Goal: Task Accomplishment & Management: Manage account settings

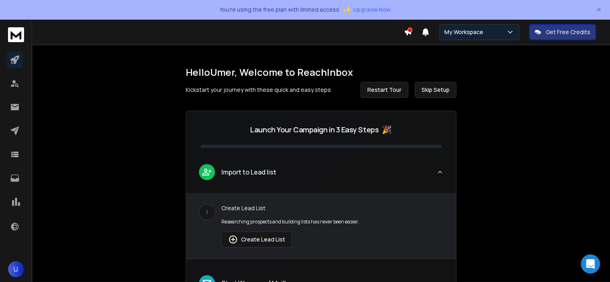
click at [467, 30] on p "My Workspace" at bounding box center [465, 32] width 42 height 8
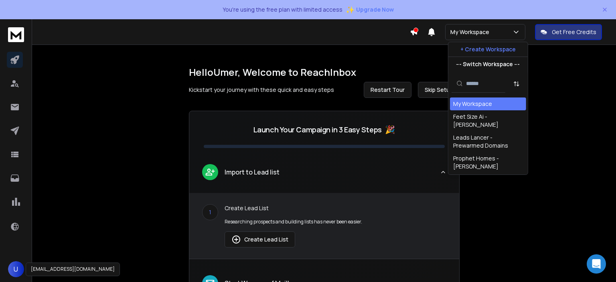
click at [19, 266] on span "U" at bounding box center [16, 269] width 16 height 16
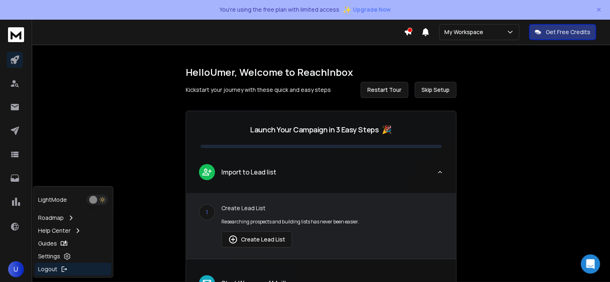
click at [53, 268] on p "Logout" at bounding box center [47, 269] width 19 height 8
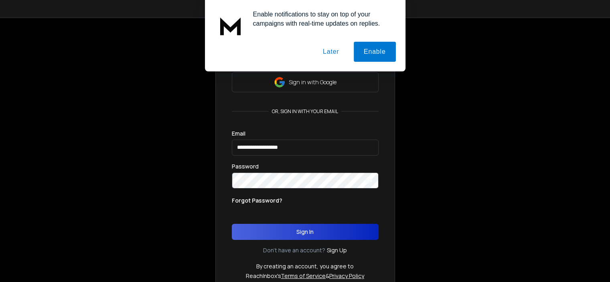
click at [283, 149] on input "**********" at bounding box center [305, 148] width 147 height 16
drag, startPoint x: 260, startPoint y: 149, endPoint x: 281, endPoint y: 148, distance: 21.3
click at [281, 148] on input "**********" at bounding box center [305, 148] width 147 height 16
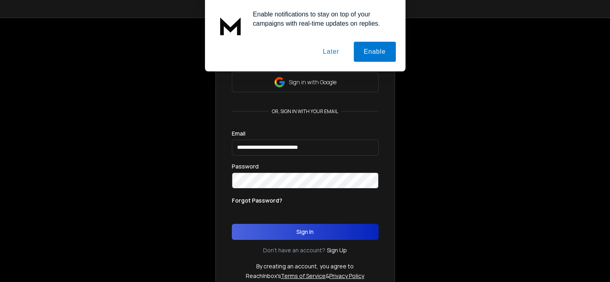
click at [281, 148] on input "**********" at bounding box center [305, 148] width 147 height 16
type input "**********"
click at [366, 179] on icon at bounding box center [368, 180] width 7 height 7
click at [251, 224] on button "Sign In" at bounding box center [305, 232] width 147 height 16
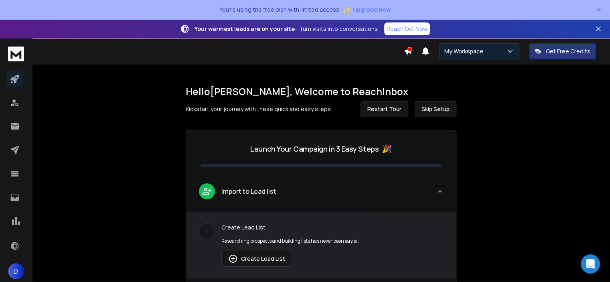
click at [460, 52] on p "My Workspace" at bounding box center [465, 51] width 42 height 8
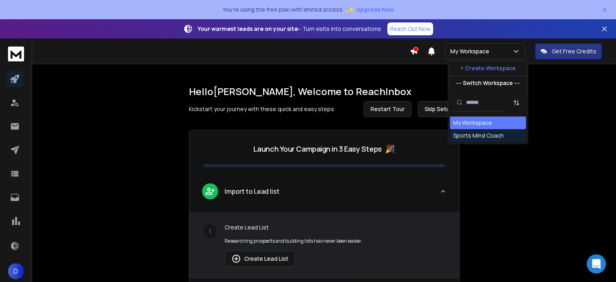
click at [470, 130] on div "Sports Mind Coach" at bounding box center [488, 135] width 76 height 13
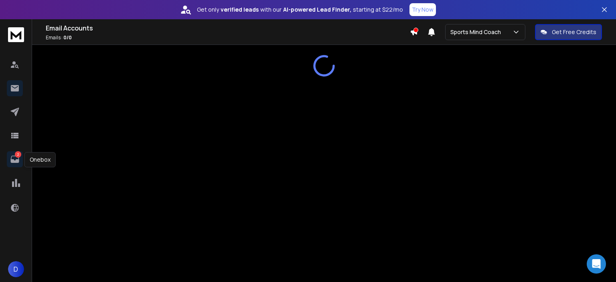
click at [18, 164] on link "2" at bounding box center [15, 159] width 16 height 16
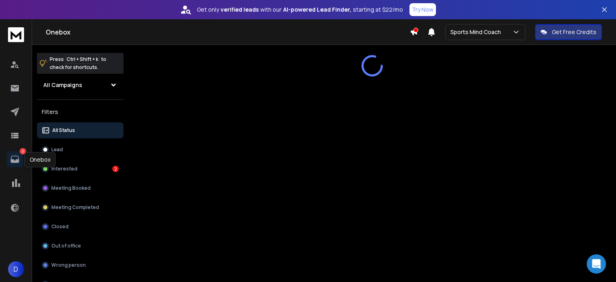
click at [18, 164] on link "2" at bounding box center [15, 159] width 16 height 16
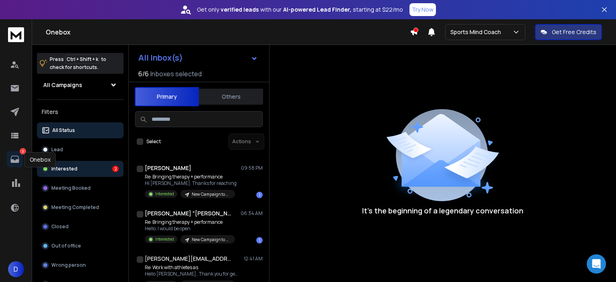
click at [98, 176] on button "Interested 2" at bounding box center [80, 169] width 87 height 16
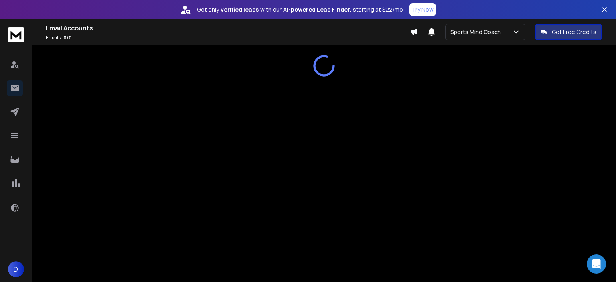
click at [243, 148] on div "Get only verified leads with our AI-powered Lead Finder, starting at $22/mo Try…" at bounding box center [308, 141] width 616 height 282
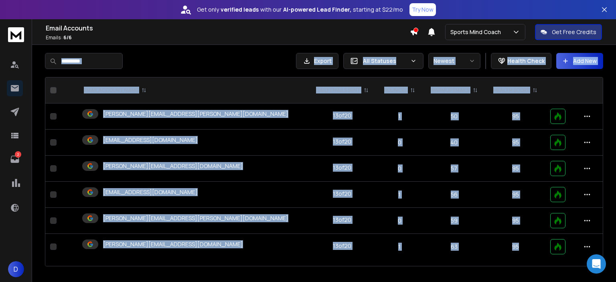
click at [146, 59] on div at bounding box center [168, 61] width 246 height 16
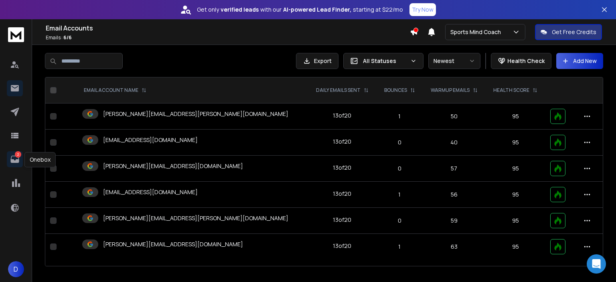
click at [11, 160] on icon at bounding box center [14, 159] width 8 height 7
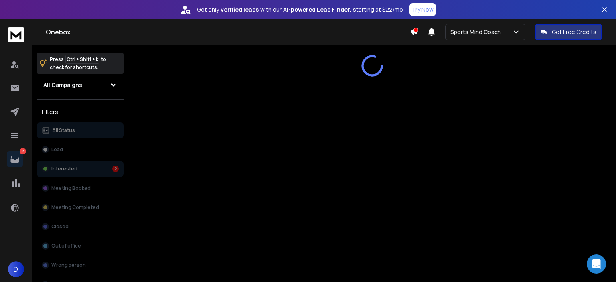
click at [64, 165] on div "All Status Lead Interested 2 Meeting Booked Meeting Completed Closed Out of off…" at bounding box center [80, 207] width 87 height 170
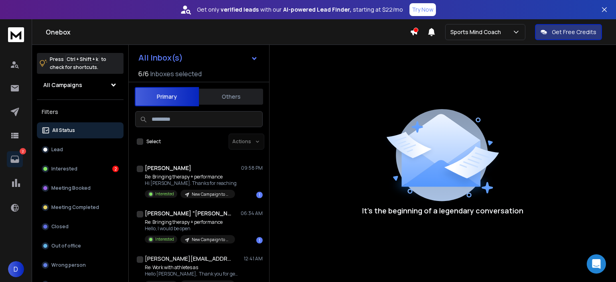
click at [318, 156] on div "It’s the beginning of a legendary conversation" at bounding box center [442, 165] width 346 height 240
click at [9, 158] on link "2" at bounding box center [15, 159] width 16 height 16
